Goal: Task Accomplishment & Management: Manage account settings

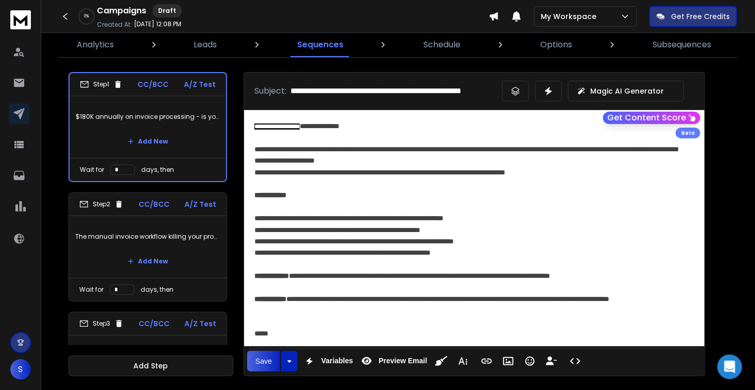
click at [115, 235] on p "The manual invoice workflow killing your productivity" at bounding box center [147, 237] width 145 height 29
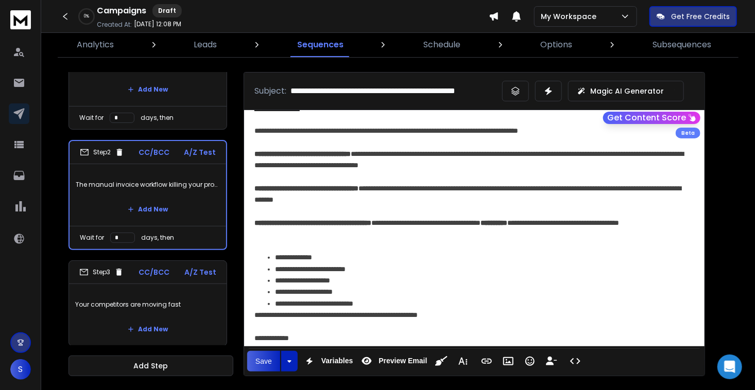
scroll to position [29, 0]
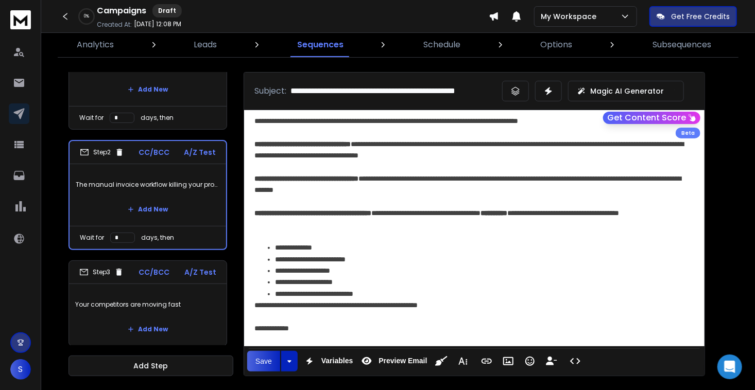
click at [87, 276] on div "Step 3 CC/BCC A/Z Test" at bounding box center [148, 272] width 158 height 23
type input "**********"
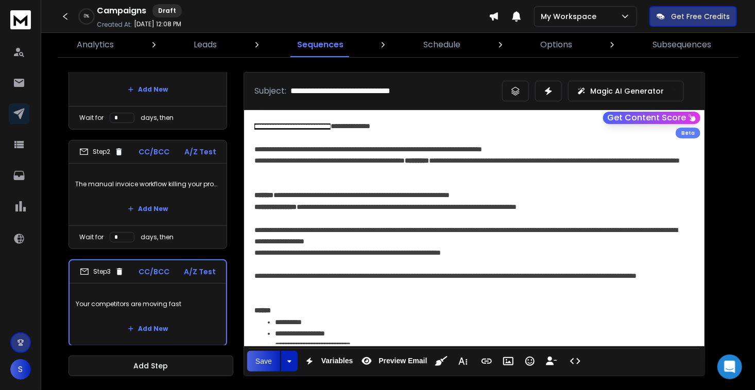
scroll to position [40, 0]
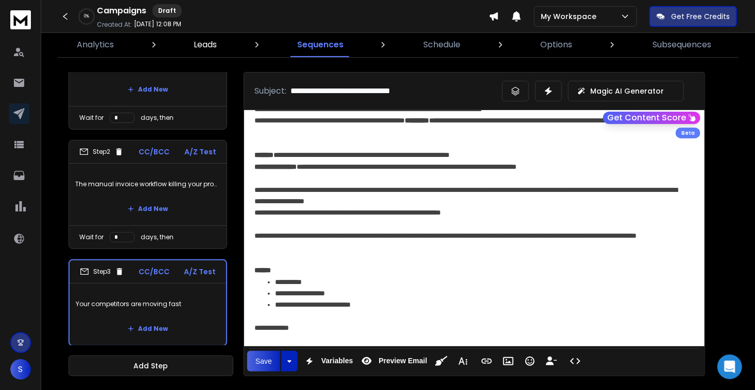
click at [192, 48] on link "Leads" at bounding box center [206, 44] width 36 height 25
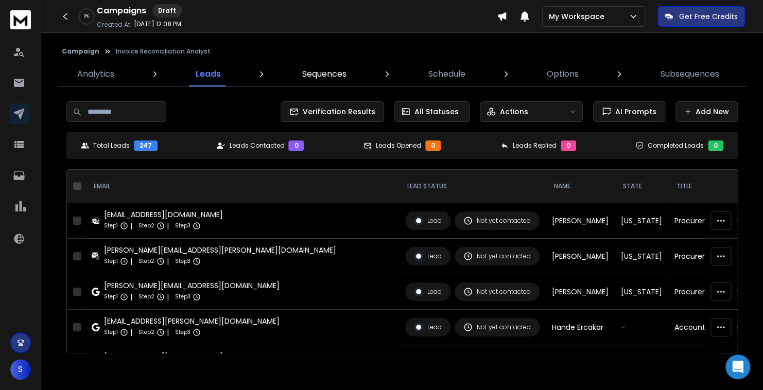
click at [299, 83] on link "Sequences" at bounding box center [324, 74] width 57 height 25
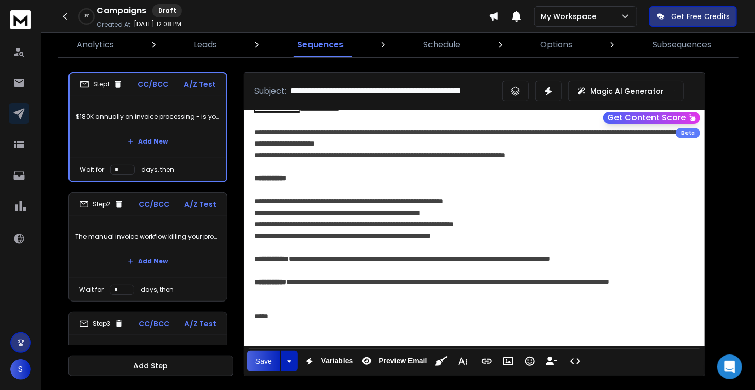
scroll to position [52, 0]
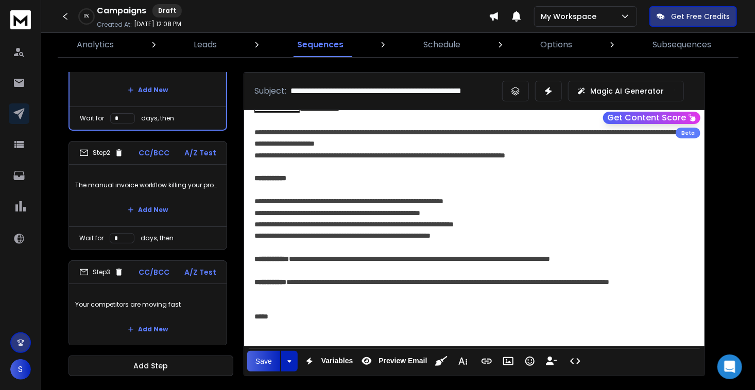
click at [163, 301] on p "Your competitors are moving fast" at bounding box center [147, 305] width 145 height 29
type input "**********"
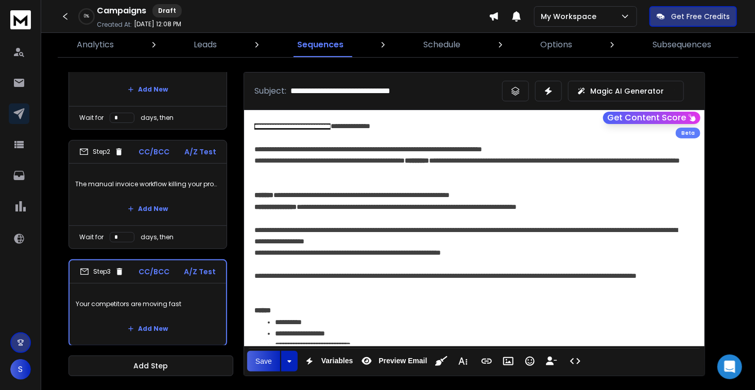
scroll to position [40, 0]
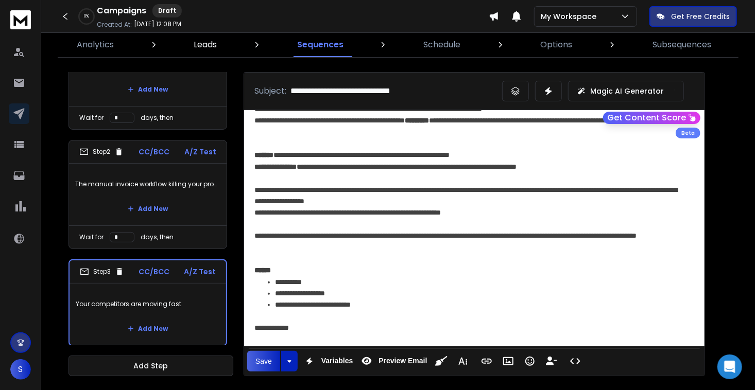
click at [206, 42] on p "Leads" at bounding box center [205, 45] width 23 height 12
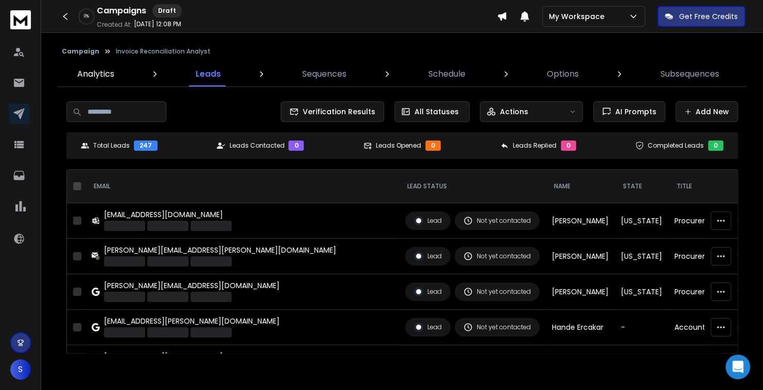
click at [99, 72] on p "Analytics" at bounding box center [95, 74] width 37 height 12
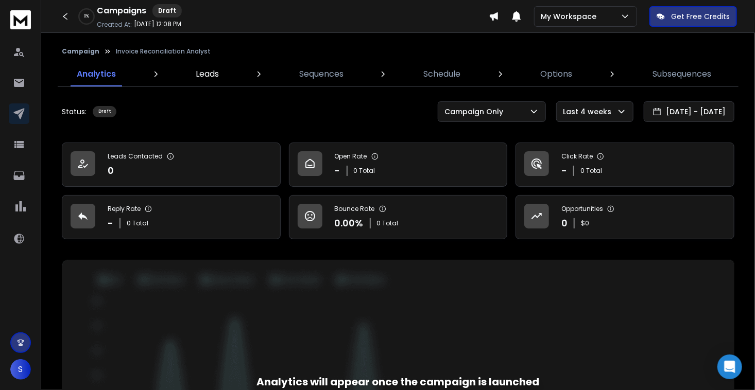
click at [205, 66] on link "Leads" at bounding box center [208, 74] width 36 height 25
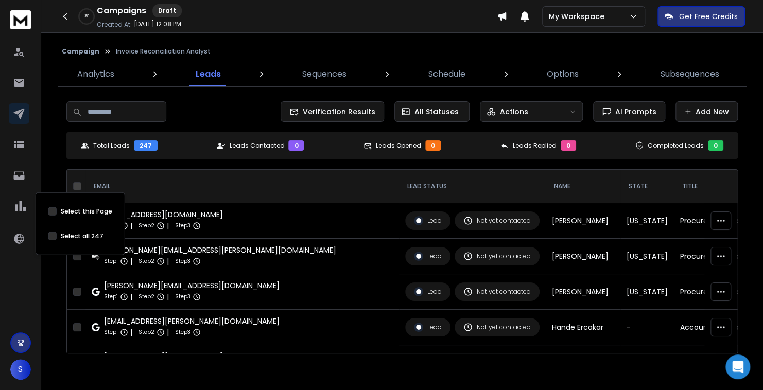
click at [81, 184] on div at bounding box center [79, 186] width 12 height 8
click at [79, 189] on button "Select this Page" at bounding box center [77, 186] width 8 height 8
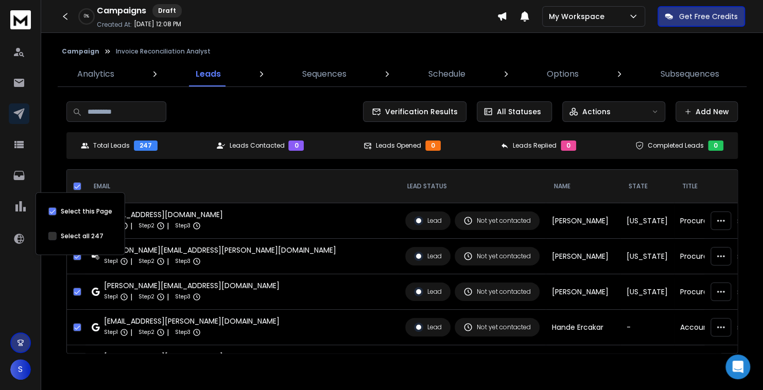
click at [77, 232] on label "Select all 247" at bounding box center [82, 236] width 43 height 8
click at [51, 239] on button "Select this Page" at bounding box center [52, 236] width 8 height 8
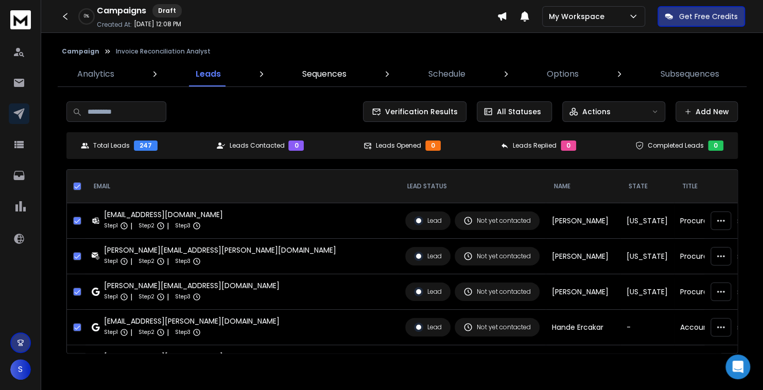
click at [320, 80] on p "Sequences" at bounding box center [324, 74] width 44 height 12
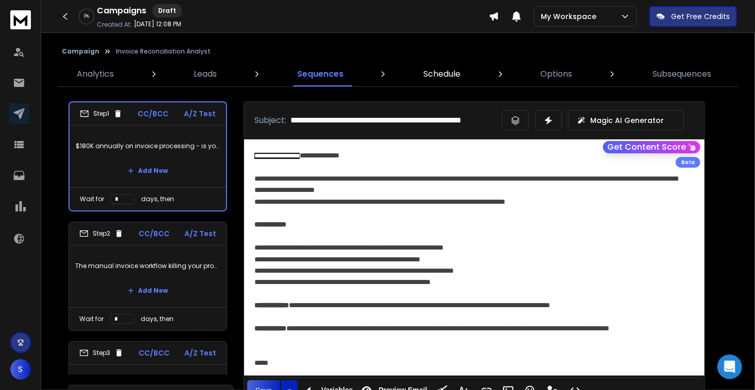
click at [441, 73] on p "Schedule" at bounding box center [441, 74] width 37 height 12
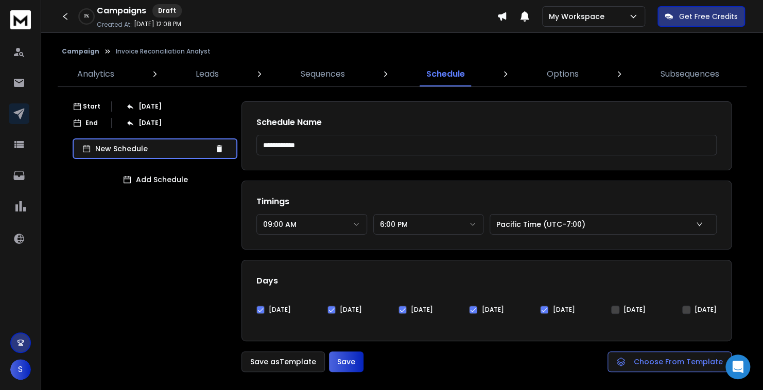
click at [401, 141] on input "**********" at bounding box center [487, 145] width 461 height 21
type input "*"
type input "**********"
click at [342, 361] on button "Save" at bounding box center [346, 362] width 35 height 21
click at [577, 73] on link "Options" at bounding box center [563, 74] width 44 height 25
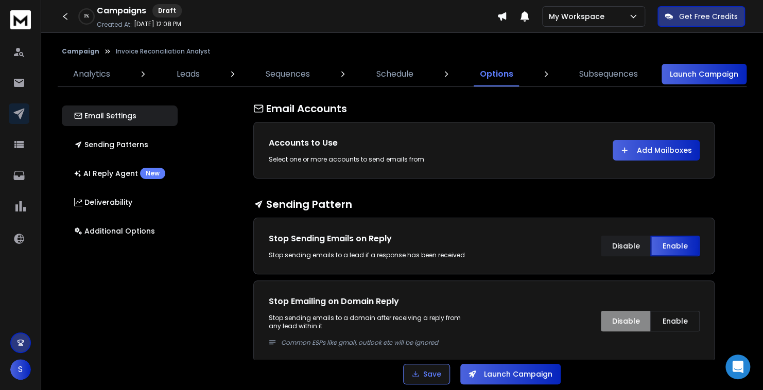
click at [635, 149] on button "Add Mailboxes" at bounding box center [656, 150] width 87 height 21
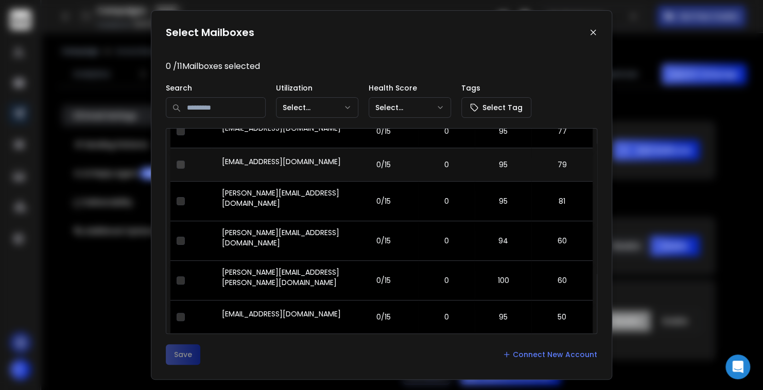
scroll to position [92, 0]
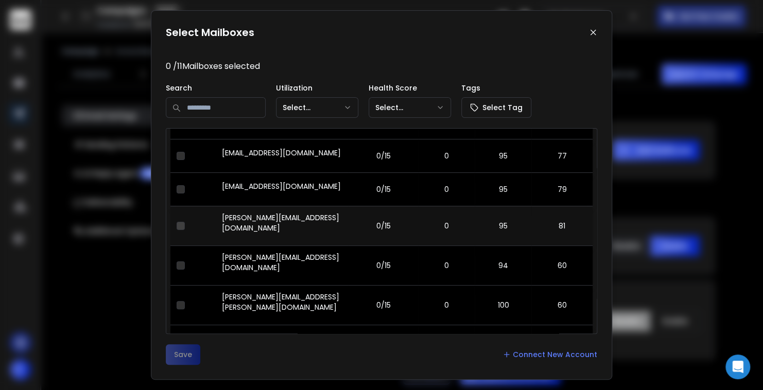
click at [182, 222] on button "button" at bounding box center [181, 226] width 8 height 8
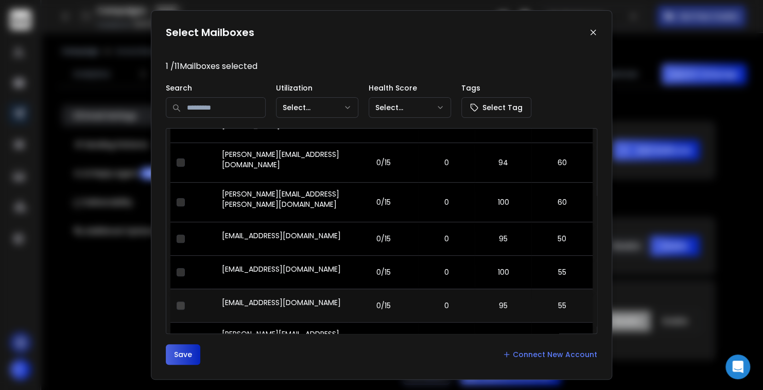
scroll to position [0, 0]
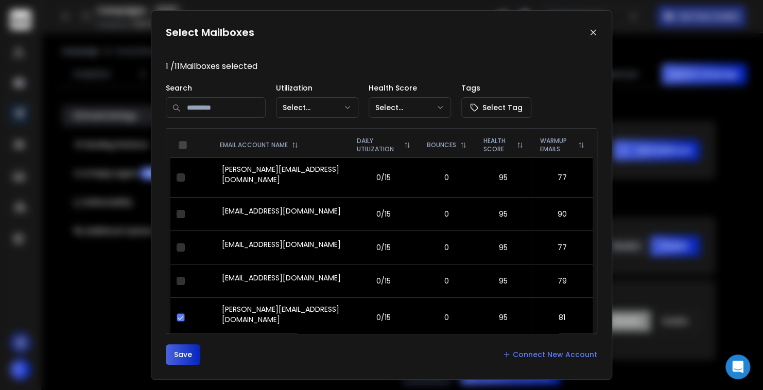
click at [216, 123] on div "1 / 11 Mailboxes selected Search Utilization Select... Health Score Select... T…" at bounding box center [382, 212] width 432 height 305
click at [214, 110] on input at bounding box center [216, 107] width 100 height 21
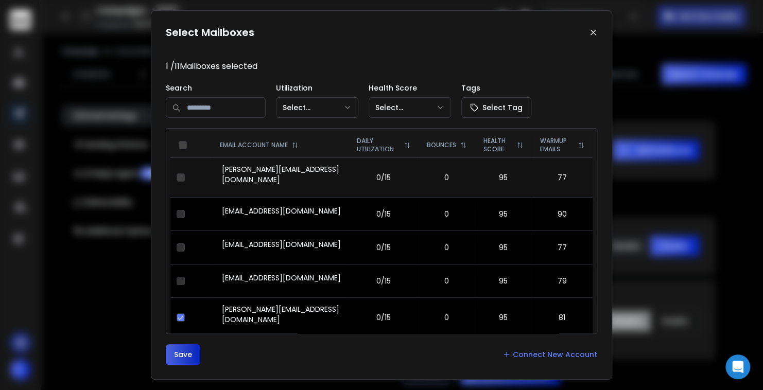
click at [178, 174] on button "button" at bounding box center [181, 178] width 8 height 8
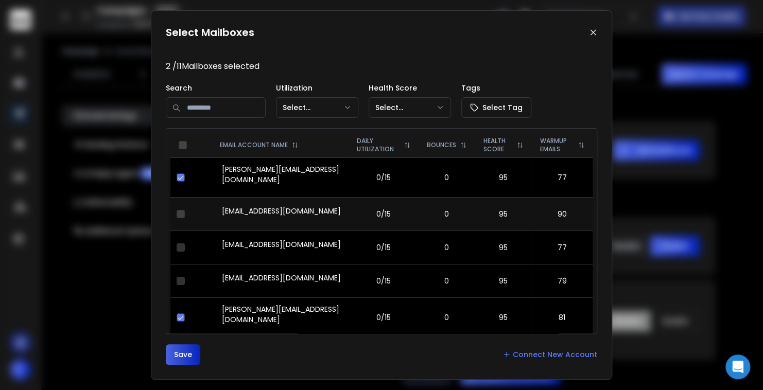
click at [183, 210] on button "button" at bounding box center [181, 214] width 8 height 8
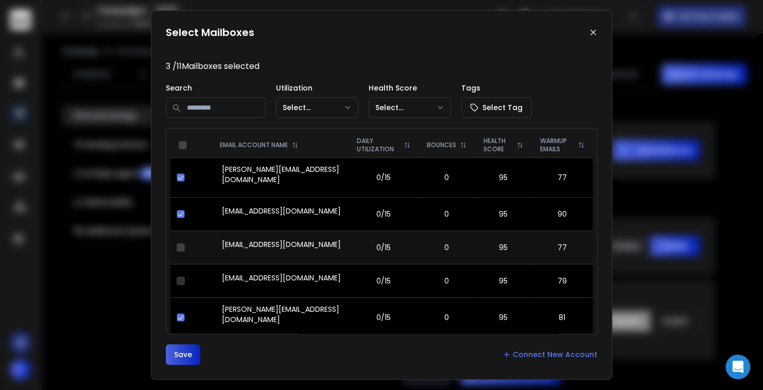
click at [186, 244] on div at bounding box center [194, 248] width 35 height 8
click at [180, 244] on button "button" at bounding box center [181, 248] width 8 height 8
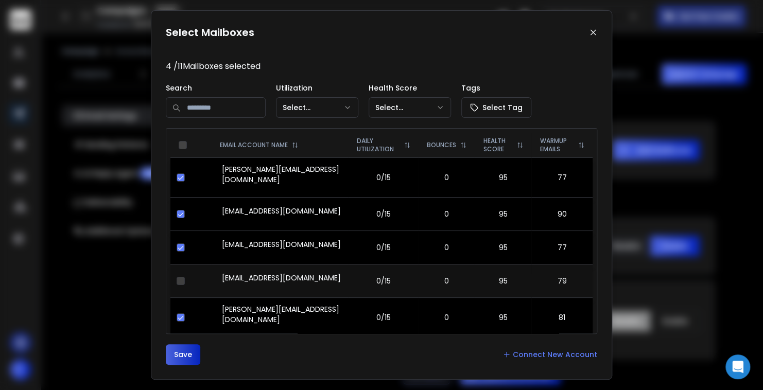
click at [180, 277] on button "button" at bounding box center [181, 281] width 8 height 8
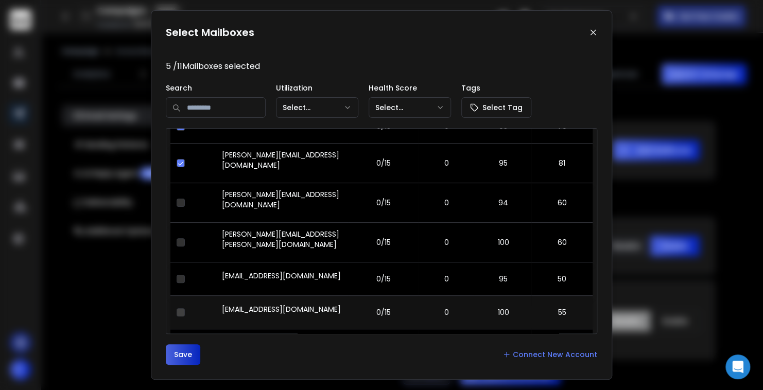
scroll to position [195, 0]
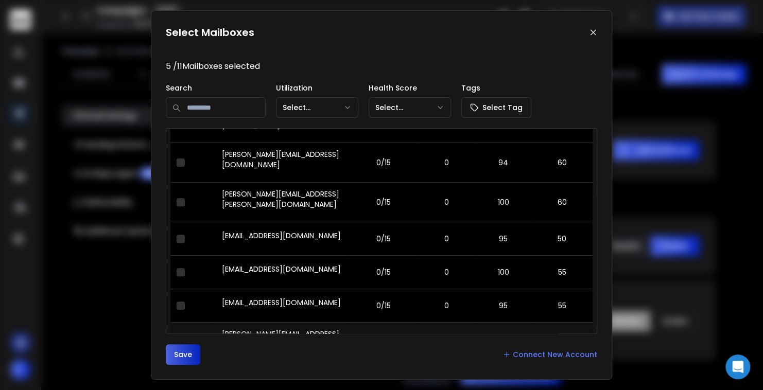
click at [183, 338] on div at bounding box center [194, 342] width 35 height 8
click at [182, 338] on button "button" at bounding box center [181, 342] width 8 height 8
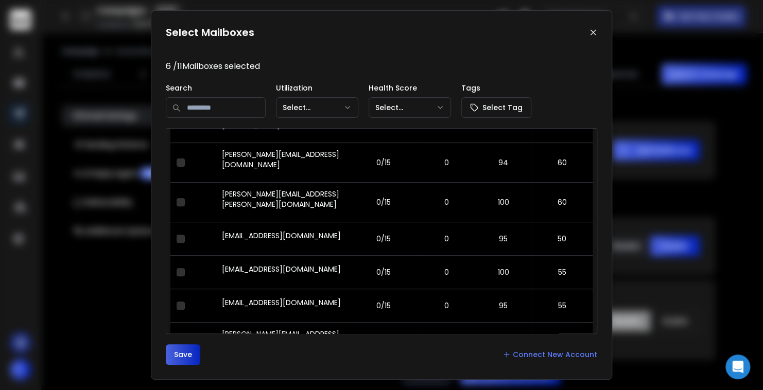
click at [189, 357] on button "Save" at bounding box center [183, 355] width 35 height 21
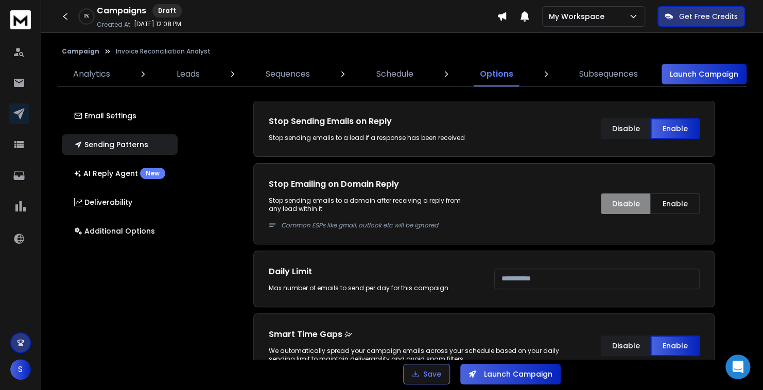
scroll to position [361, 0]
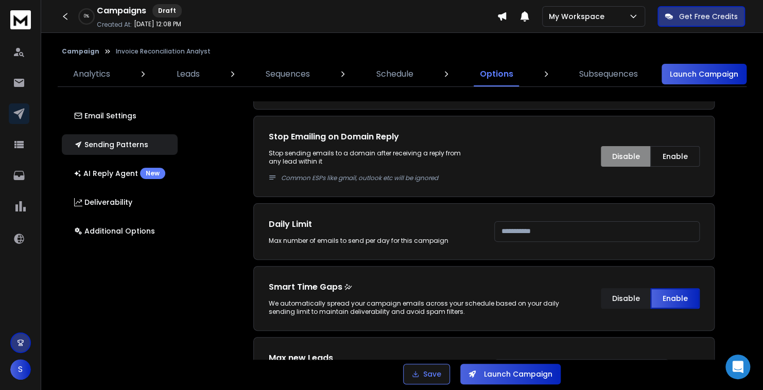
click at [531, 226] on input "***" at bounding box center [598, 232] width 206 height 21
type input "*"
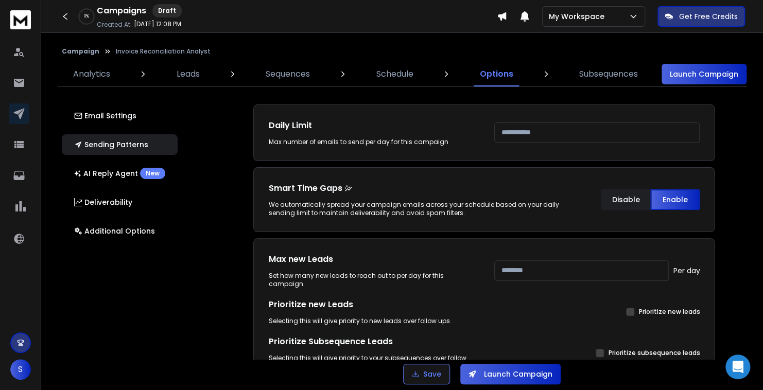
scroll to position [464, 0]
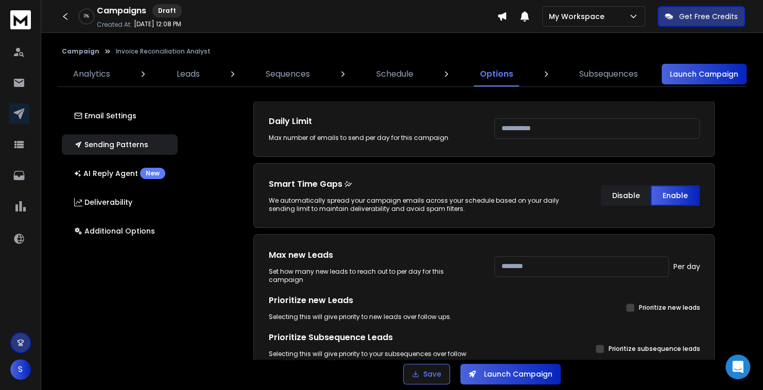
type input "**"
click at [669, 196] on button "Enable" at bounding box center [675, 195] width 49 height 21
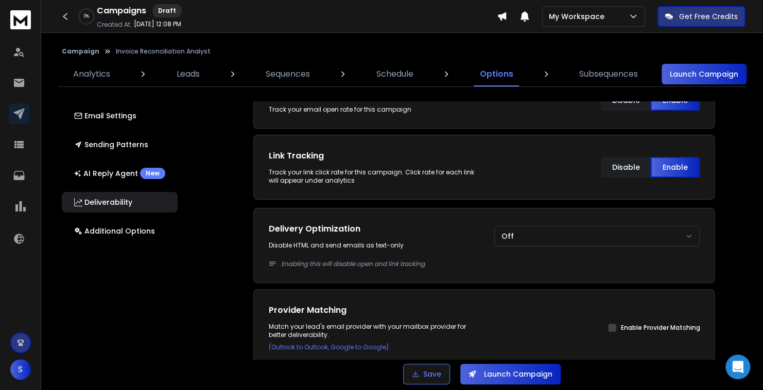
scroll to position [1236, 0]
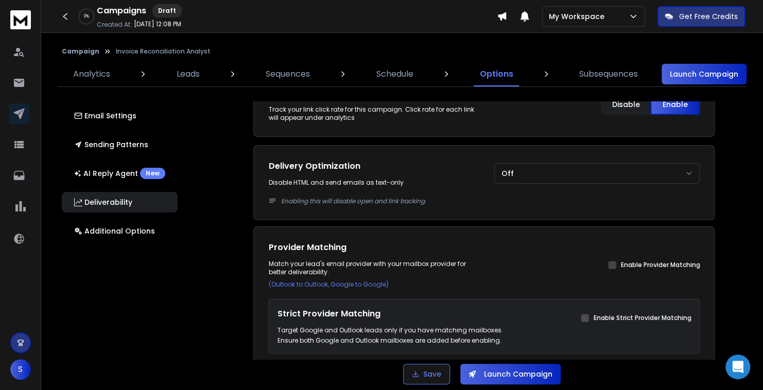
click at [512, 376] on button "Launch Campaign" at bounding box center [511, 374] width 100 height 21
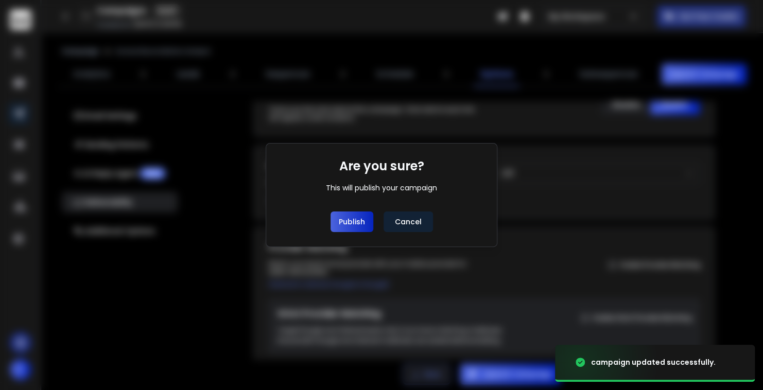
click at [360, 222] on button "Publish" at bounding box center [352, 222] width 43 height 21
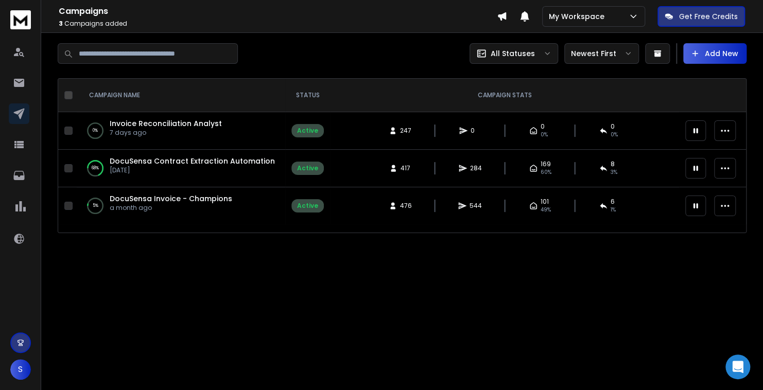
click at [157, 201] on span "DocuSensa Invoice - Champions" at bounding box center [171, 199] width 123 height 10
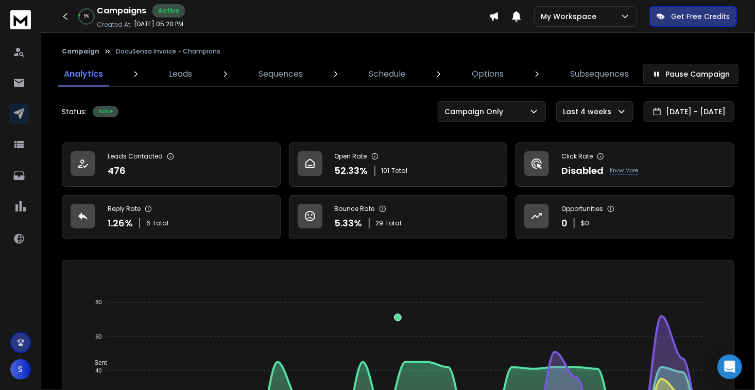
click at [65, 54] on button "Campaign" at bounding box center [81, 51] width 38 height 8
